Goal: Task Accomplishment & Management: Use online tool/utility

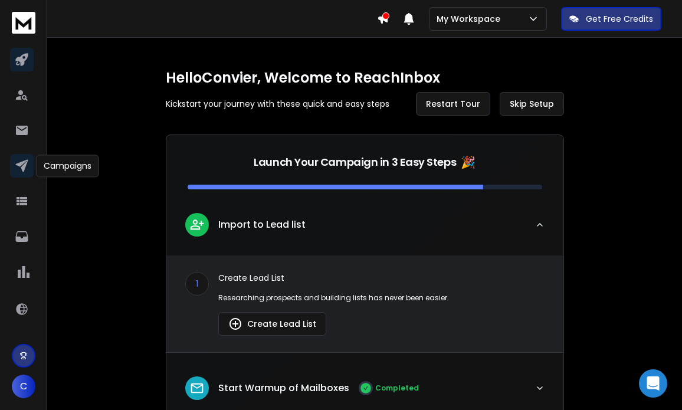
click at [24, 169] on icon at bounding box center [21, 165] width 12 height 12
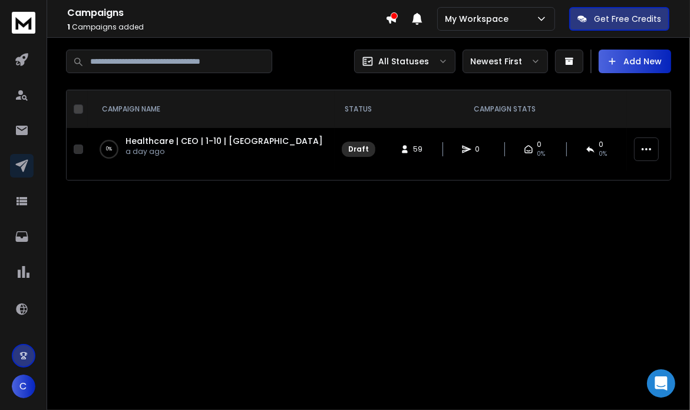
click at [120, 143] on div "0 % Healthcare | CEO | 1-10 | [GEOGRAPHIC_DATA] a day ago" at bounding box center [211, 149] width 223 height 28
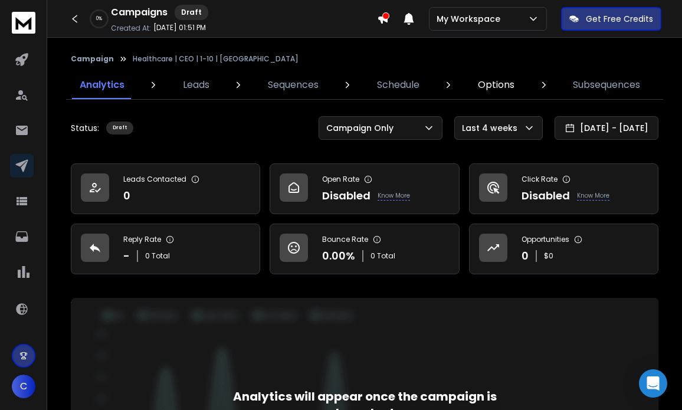
click at [488, 86] on p "Options" at bounding box center [496, 85] width 37 height 14
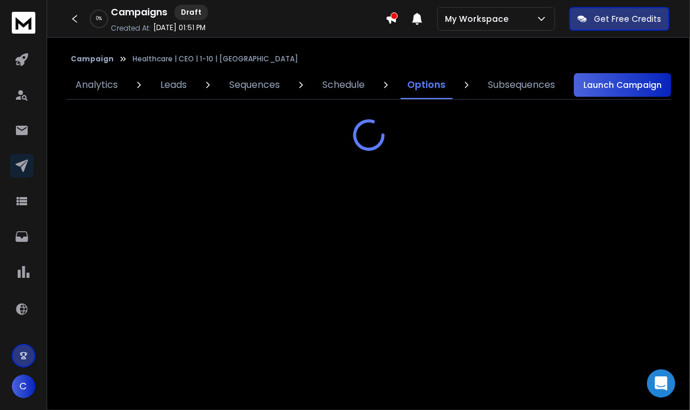
select select "*"
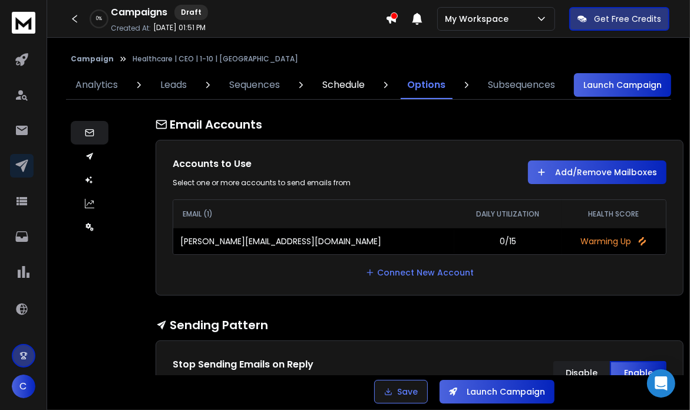
click at [359, 84] on p "Schedule" at bounding box center [344, 85] width 42 height 14
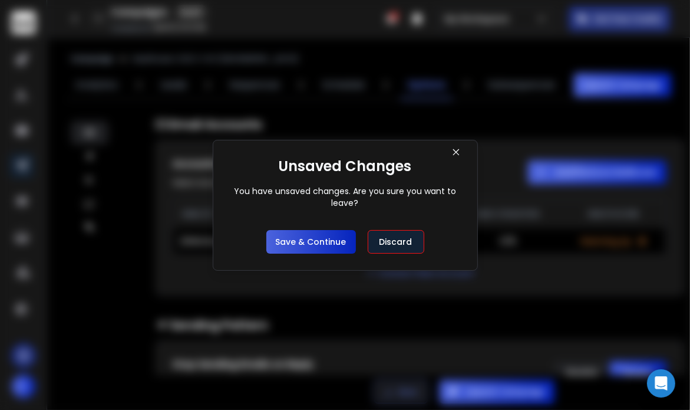
click at [292, 234] on button "Save & Continue" at bounding box center [312, 242] width 90 height 24
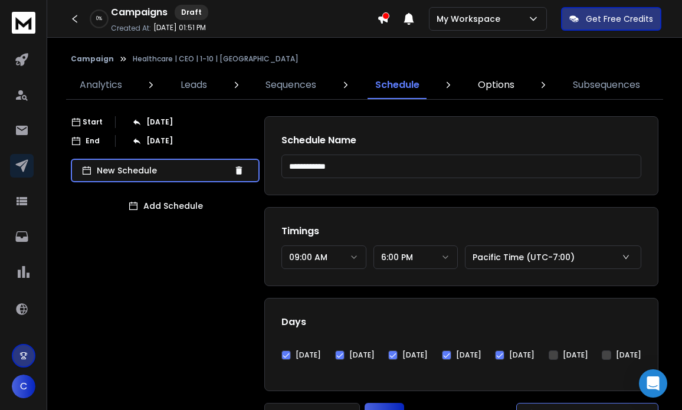
click at [494, 83] on p "Options" at bounding box center [496, 85] width 37 height 14
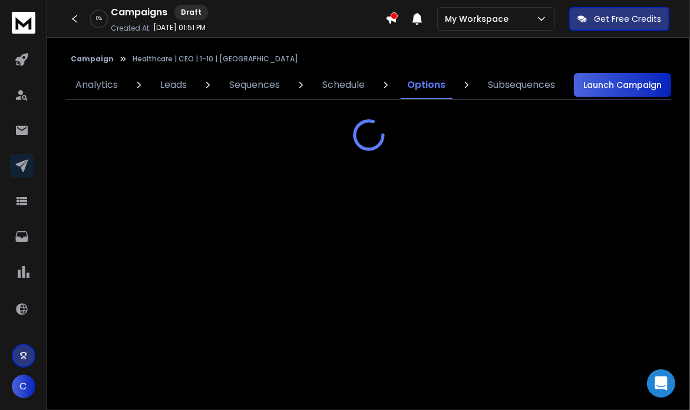
select select "*"
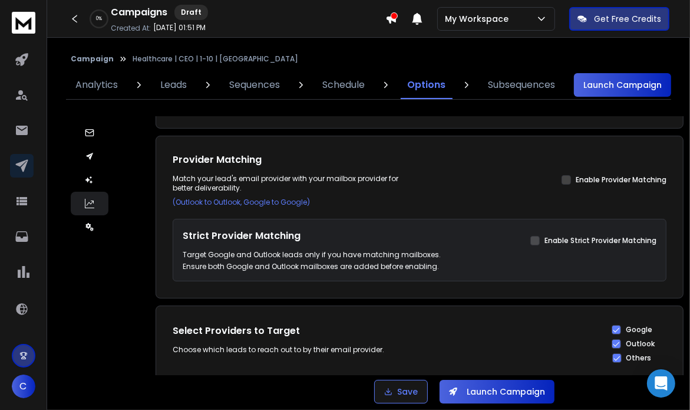
scroll to position [1414, 0]
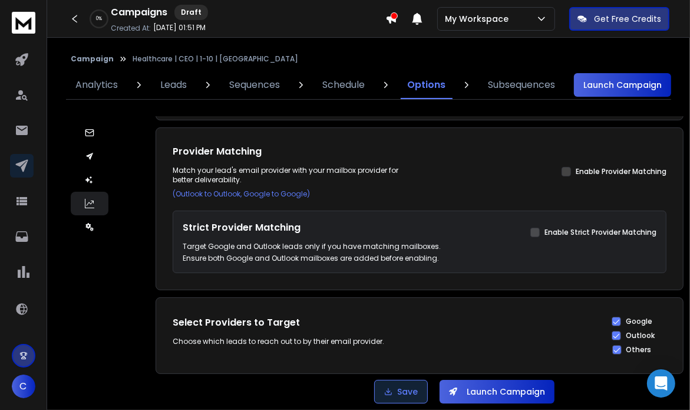
click at [389, 383] on button "Save" at bounding box center [401, 392] width 54 height 24
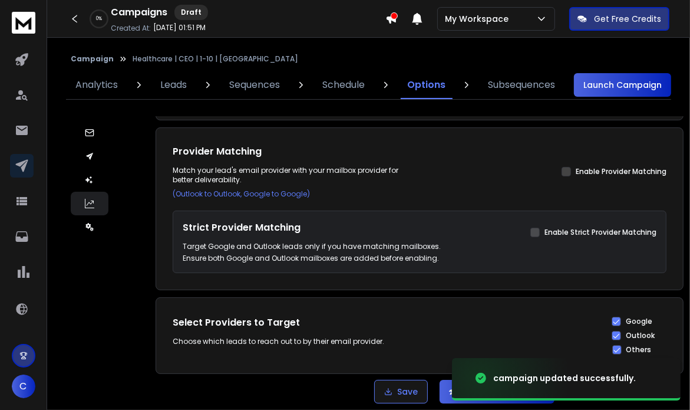
click at [443, 399] on ol "campaign updated successfully." at bounding box center [567, 378] width 248 height 61
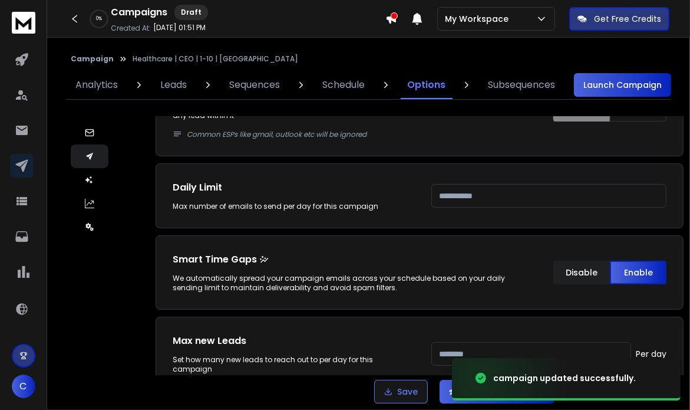
scroll to position [350, 0]
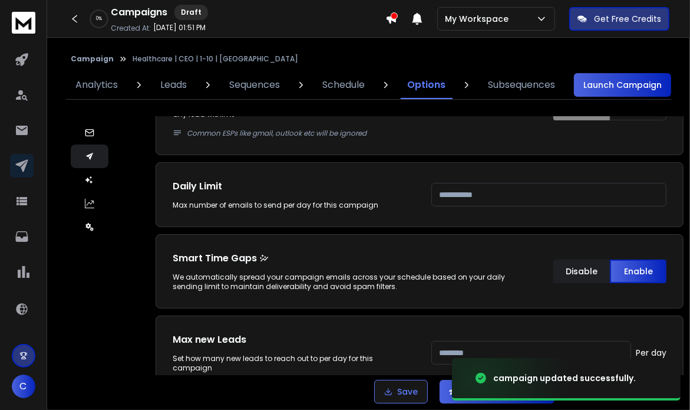
click at [438, 157] on div "**********" at bounding box center [420, 367] width 528 height 802
click at [669, 373] on icon "Notifications (F8)" at bounding box center [668, 371] width 12 height 12
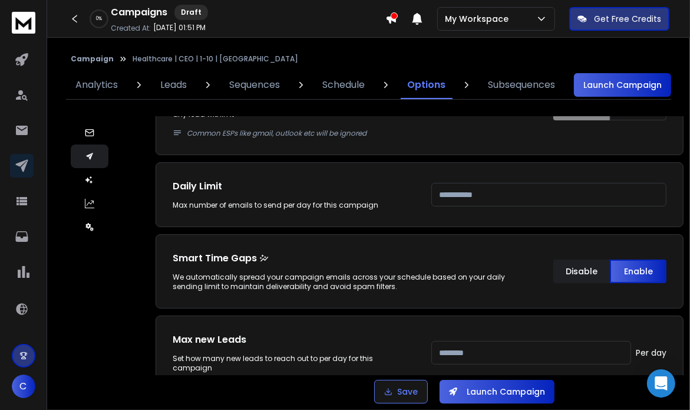
click at [502, 397] on button "Launch Campaign" at bounding box center [497, 392] width 115 height 24
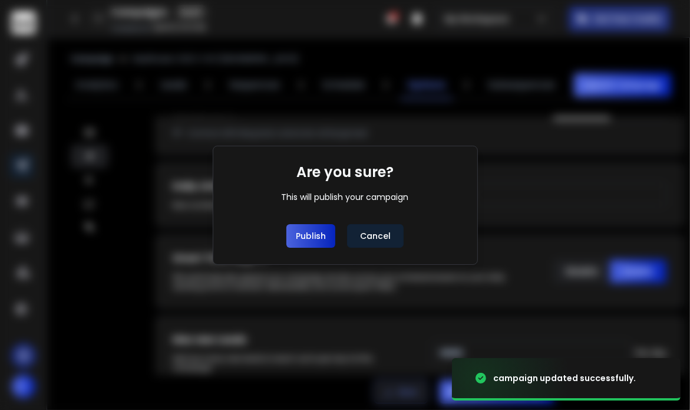
click at [314, 235] on button "Publish" at bounding box center [311, 236] width 49 height 24
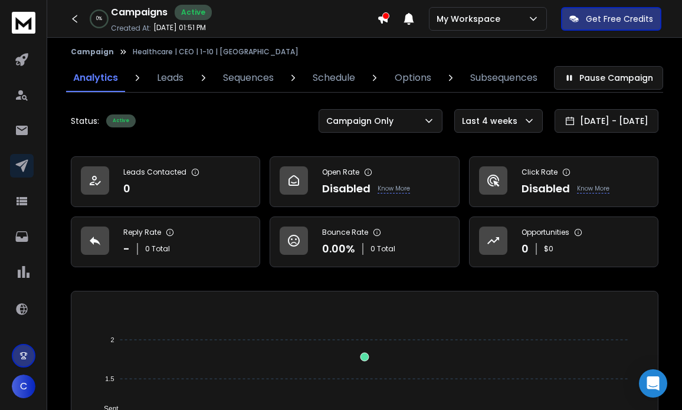
scroll to position [7, 0]
click at [19, 131] on icon at bounding box center [22, 130] width 12 height 9
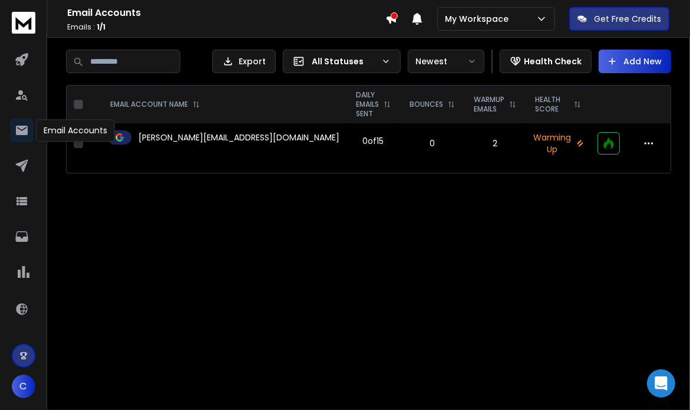
click at [19, 134] on icon at bounding box center [22, 130] width 12 height 9
click at [24, 159] on icon at bounding box center [22, 166] width 14 height 14
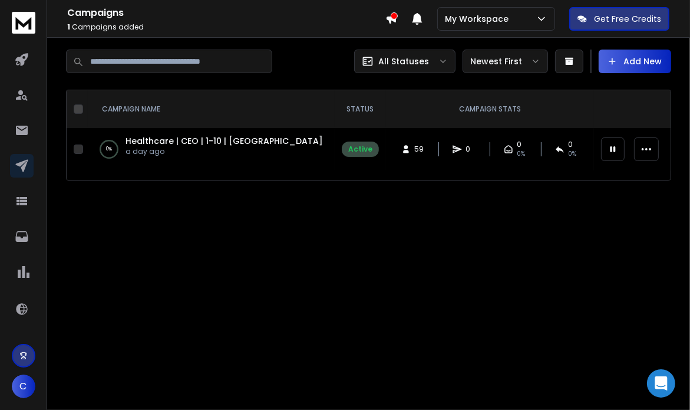
click at [190, 257] on div "Your warmest leads are on your site – Turn visits into conversations Reach Out …" at bounding box center [345, 205] width 690 height 410
click at [22, 231] on icon at bounding box center [22, 236] width 14 height 14
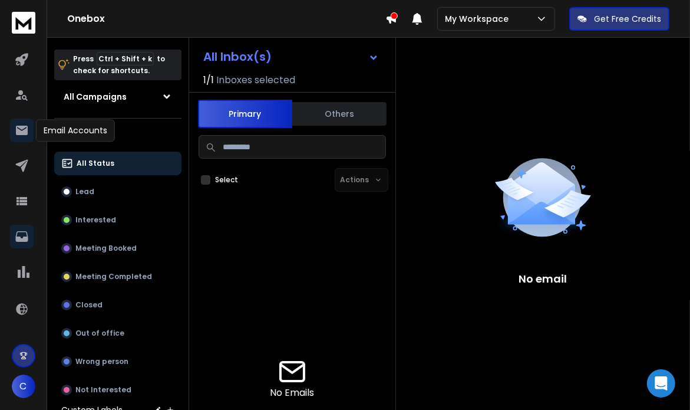
click at [15, 132] on icon at bounding box center [22, 130] width 14 height 14
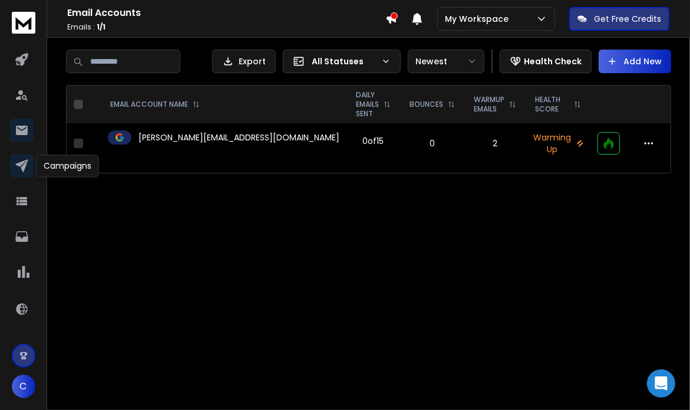
click at [17, 167] on icon at bounding box center [22, 166] width 14 height 14
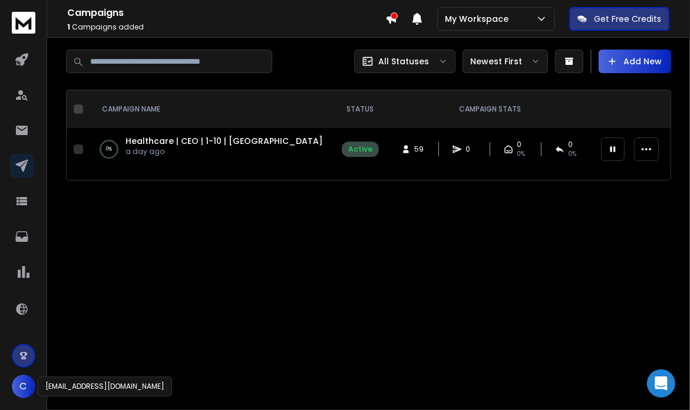
click at [24, 379] on span "C" at bounding box center [24, 386] width 24 height 24
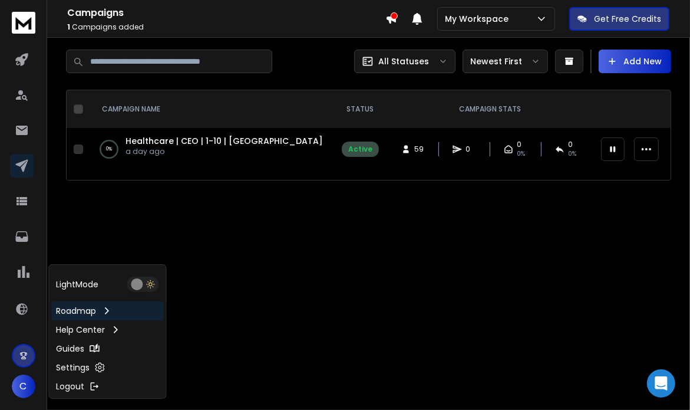
click at [24, 379] on span "C" at bounding box center [24, 386] width 24 height 24
